Goal: Task Accomplishment & Management: Manage account settings

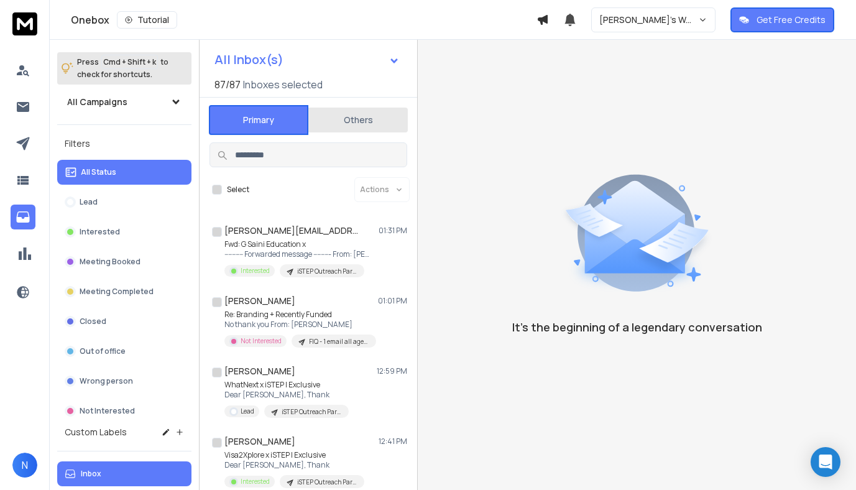
click at [385, 121] on button "Others" at bounding box center [357, 119] width 99 height 27
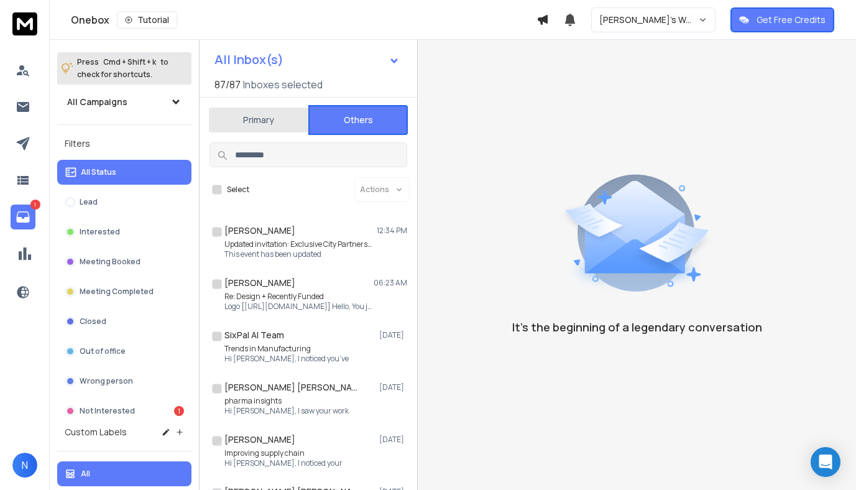
click at [276, 126] on button "Primary" at bounding box center [258, 119] width 99 height 27
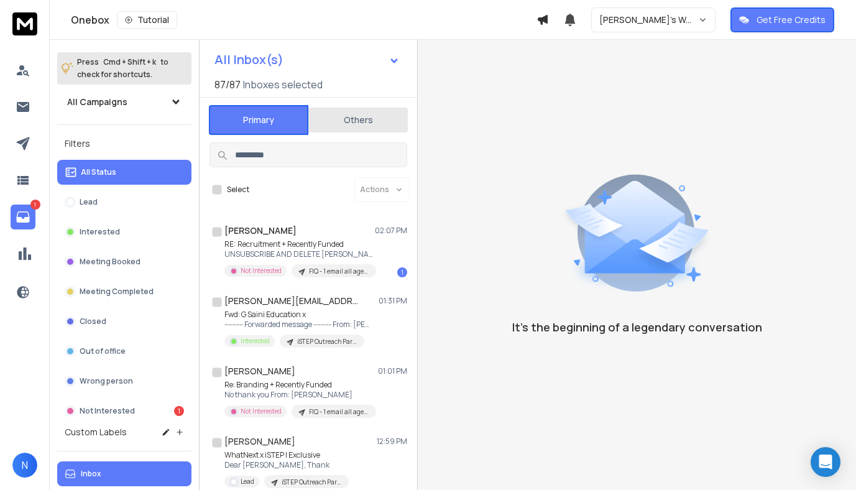
click at [306, 241] on p "RE: Recruitment + Recently Funded" at bounding box center [298, 244] width 149 height 10
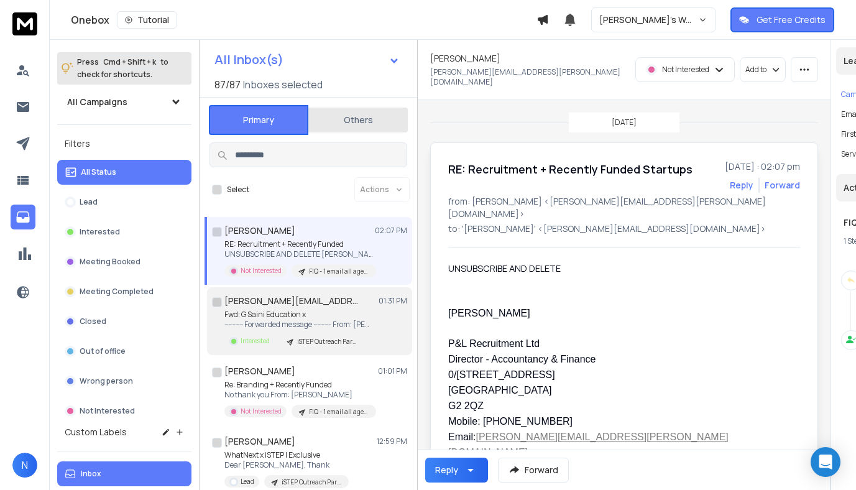
click at [296, 305] on h1 "[PERSON_NAME][EMAIL_ADDRESS][DOMAIN_NAME]" at bounding box center [292, 301] width 137 height 12
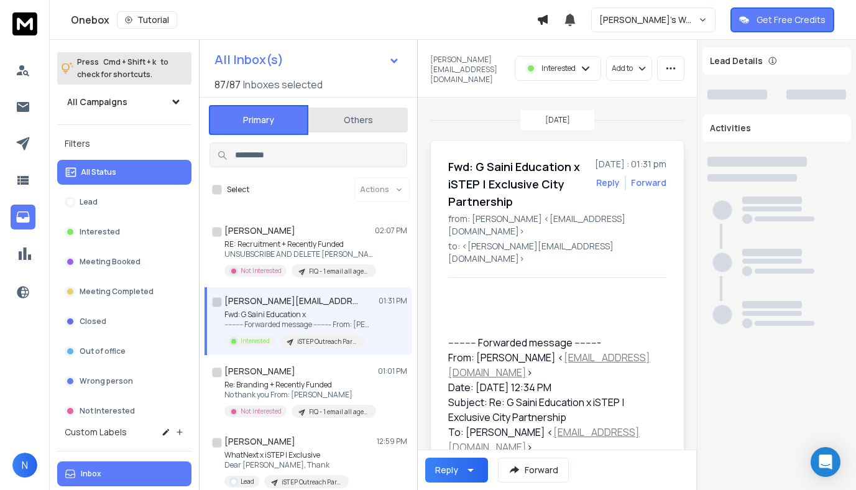
click at [296, 305] on h1 "[PERSON_NAME][EMAIL_ADDRESS][DOMAIN_NAME]" at bounding box center [292, 301] width 137 height 12
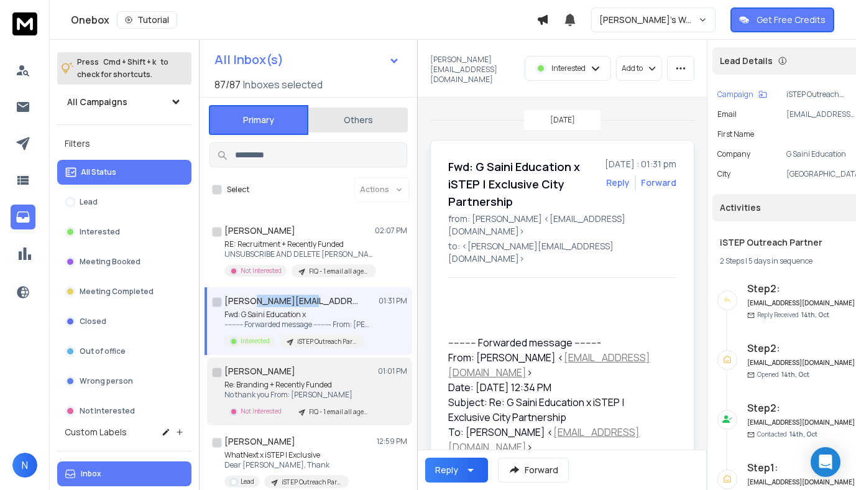
click at [292, 372] on h1 "[PERSON_NAME]" at bounding box center [259, 371] width 71 height 12
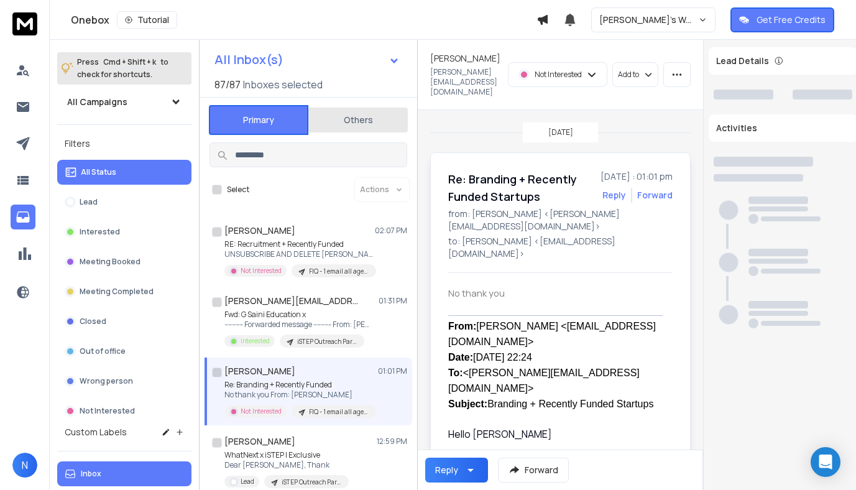
scroll to position [70, 0]
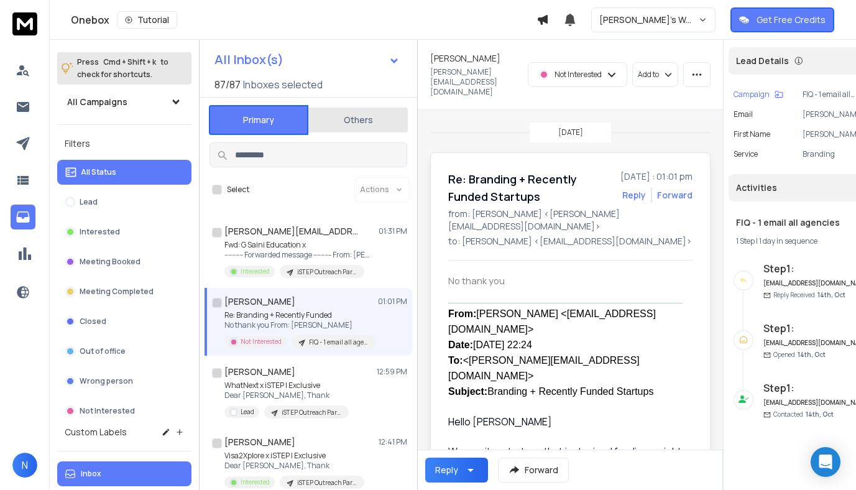
click at [292, 377] on div "[PERSON_NAME] 12:59 PM" at bounding box center [315, 372] width 183 height 12
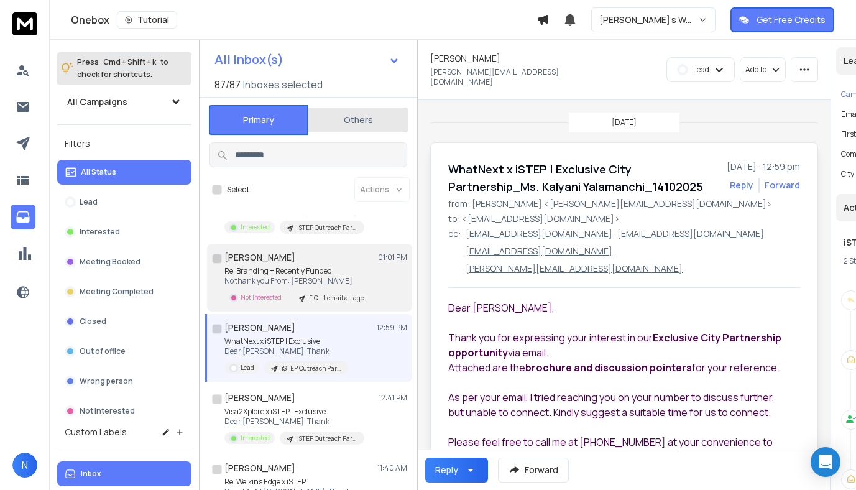
scroll to position [115, 0]
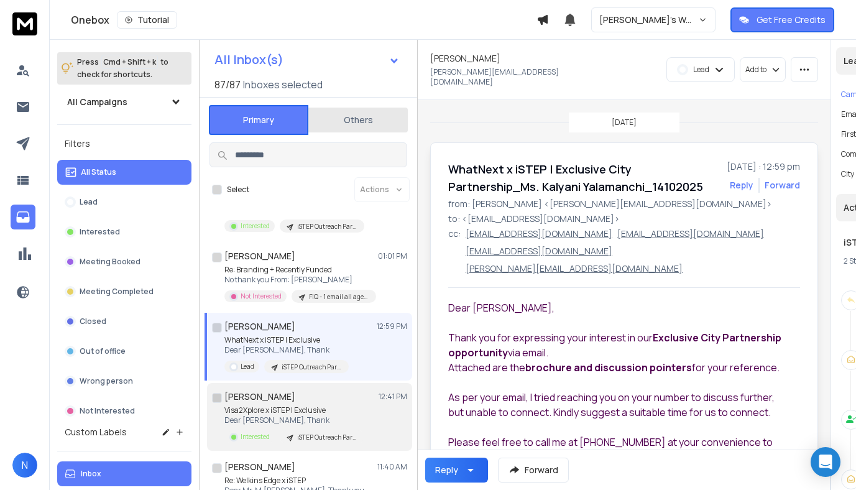
click at [289, 390] on div "[PERSON_NAME] 12:41 PM" at bounding box center [315, 396] width 183 height 12
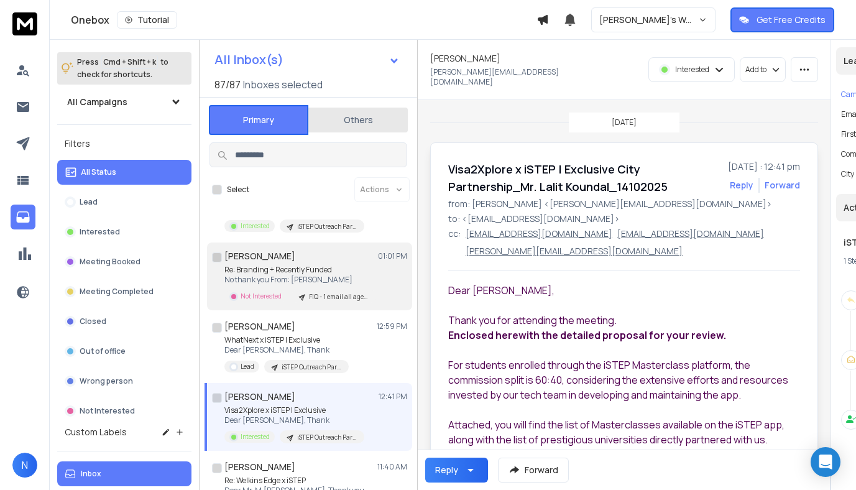
click at [285, 258] on h1 "[PERSON_NAME]" at bounding box center [259, 256] width 71 height 12
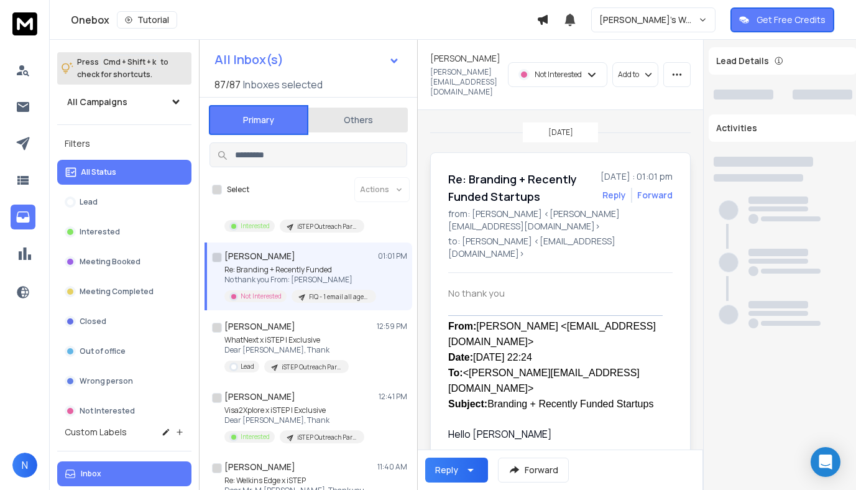
click at [270, 310] on div "[PERSON_NAME] 02:07 PM RE: Recruitment + Recently Funded UNSUBSCRIBE AND DELETE…" at bounding box center [309, 395] width 218 height 362
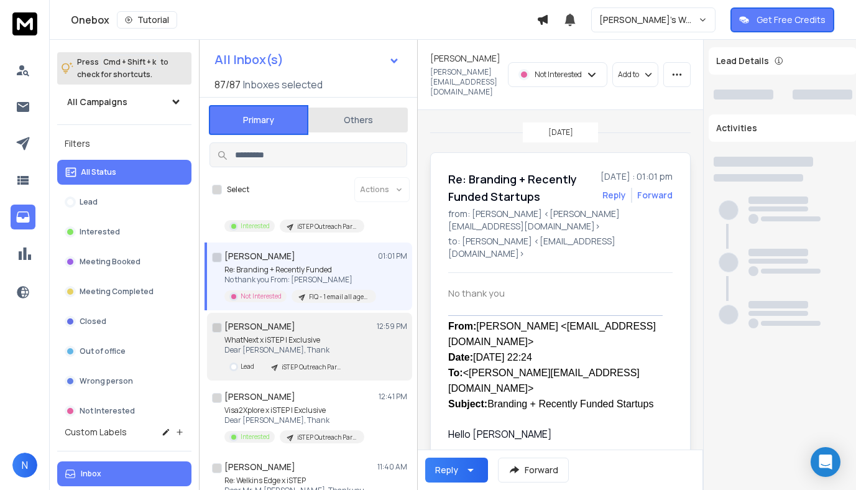
click at [273, 341] on p "WhatNext x iSTEP | Exclusive" at bounding box center [286, 340] width 124 height 10
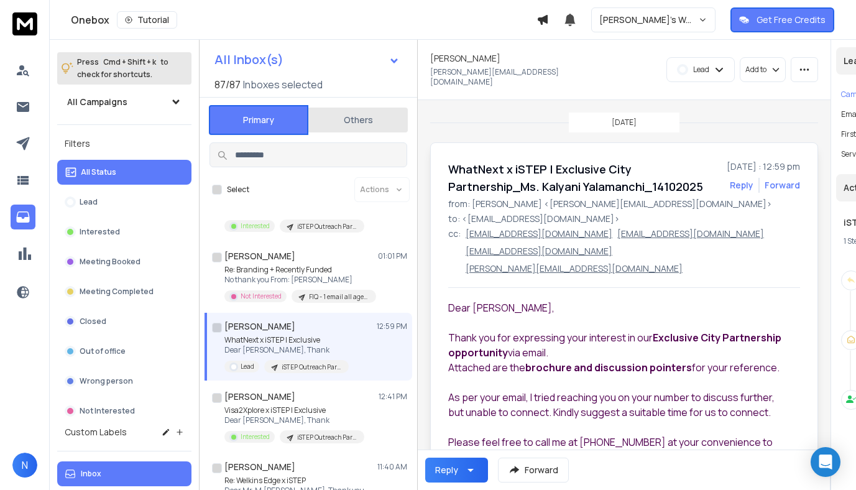
click at [275, 378] on div "[PERSON_NAME] 12:59 PM WhatNext x iSTEP | Exclusive Dear [PERSON_NAME], Thank L…" at bounding box center [309, 347] width 205 height 68
